Goal: Task Accomplishment & Management: Use online tool/utility

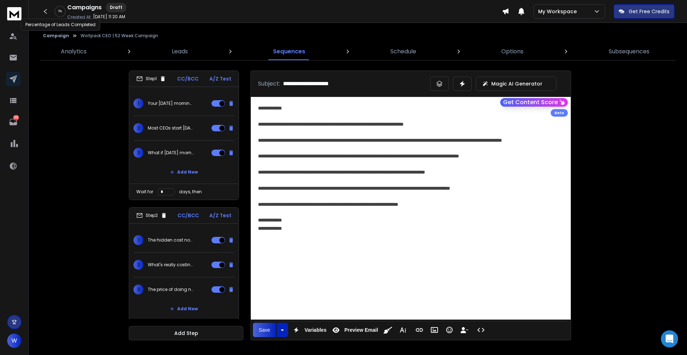
scroll to position [3902, 0]
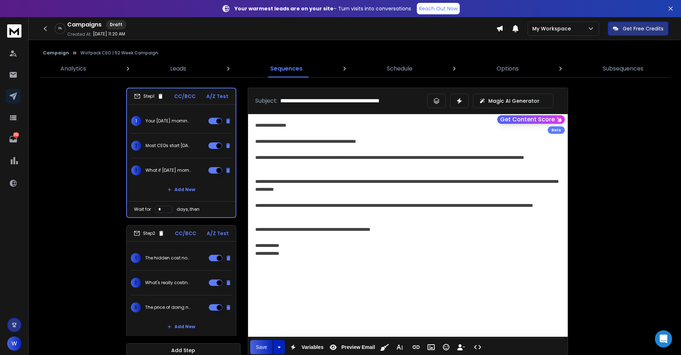
click at [674, 12] on div "Your warmest leads are on your site – Turn visits into conversations Reach Out …" at bounding box center [340, 8] width 681 height 17
click at [673, 10] on icon at bounding box center [671, 8] width 6 height 6
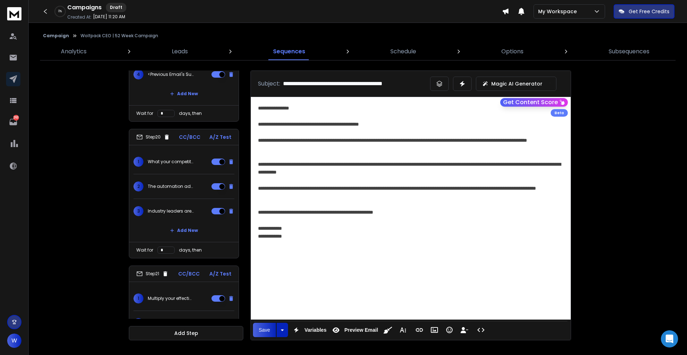
scroll to position [2688, 0]
